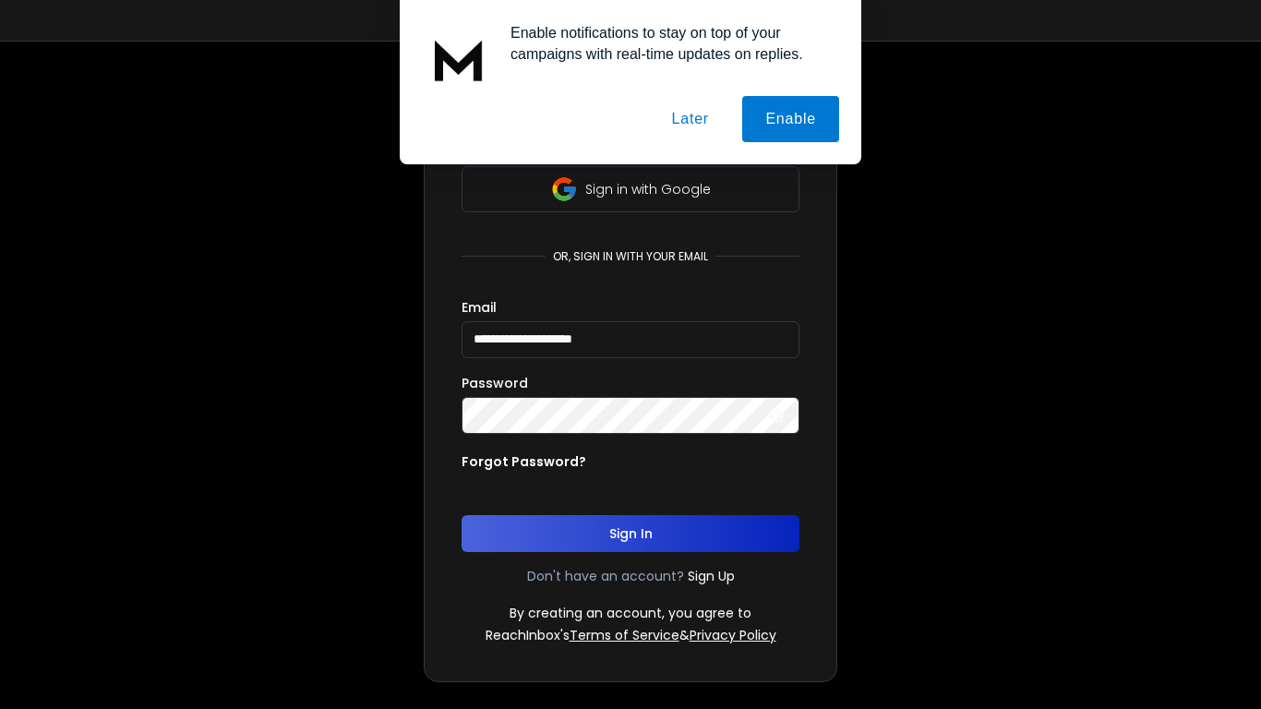
type input "**********"
click at [631, 533] on button "Sign In" at bounding box center [631, 533] width 338 height 37
